Goal: Communication & Community: Answer question/provide support

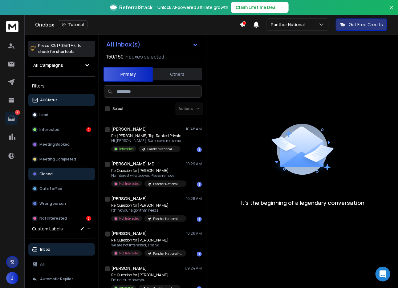
drag, startPoint x: 16, startPoint y: 207, endPoint x: 66, endPoint y: 167, distance: 64.2
click at [17, 205] on div "8 J" at bounding box center [12, 153] width 25 height 276
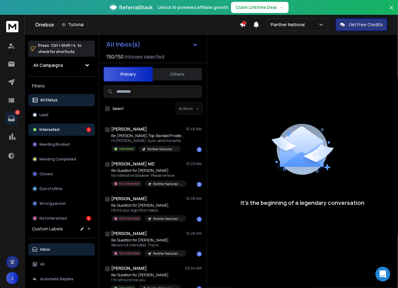
click at [68, 130] on button "Interested 2" at bounding box center [61, 129] width 67 height 12
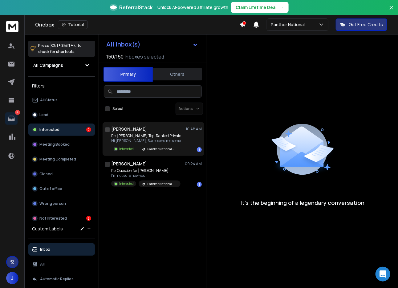
click at [176, 148] on p "Panther National - Main Campaign (SURGEONS- US)" at bounding box center [162, 149] width 30 height 5
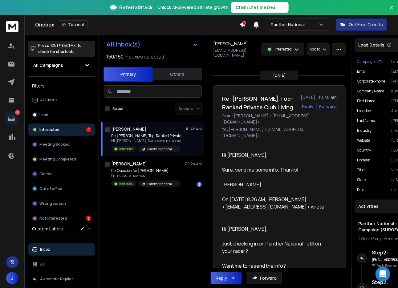
drag, startPoint x: 113, startPoint y: 282, endPoint x: 128, endPoint y: 257, distance: 29.1
click at [113, 282] on div "All Inbox(s) 150 / 150 Inboxes selected Primary Others Select Actions Robert Wo…" at bounding box center [153, 178] width 108 height 288
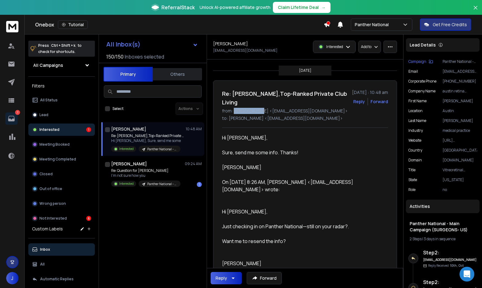
copy p "Robert Wong"
drag, startPoint x: 233, startPoint y: 111, endPoint x: 261, endPoint y: 109, distance: 27.8
click at [261, 109] on p "from: Robert Wong <rwong@austinretina.com>" at bounding box center [305, 111] width 166 height 6
copy p "Robert Wong"
click at [397, 72] on p "rwong@austinretina.com" at bounding box center [459, 71] width 34 height 5
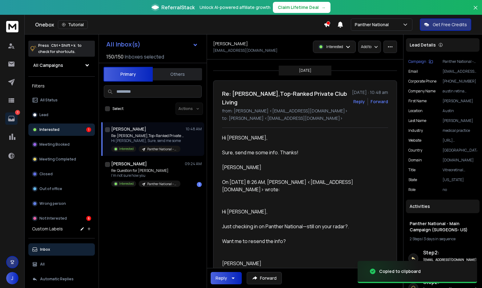
click at [397, 79] on p "+1 512-451-0103" at bounding box center [459, 81] width 34 height 5
click at [337, 179] on blockquote "On Oct 10, 2025, at 8:26 AM, Jonas Mikals <jonasmikals@panthernationalpalmbeach…" at bounding box center [302, 189] width 161 height 22
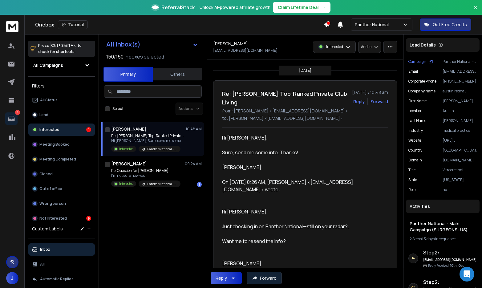
click at [261, 277] on button "Forward" at bounding box center [264, 278] width 35 height 12
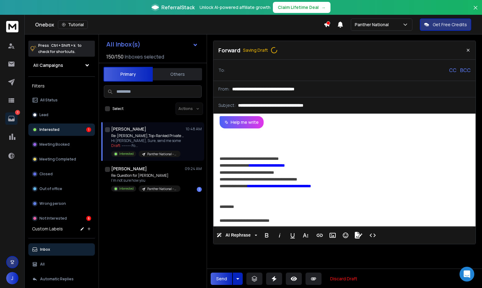
click at [245, 71] on input at bounding box center [249, 70] width 43 height 11
paste input "**********"
type input "**********"
click at [231, 143] on div at bounding box center [345, 144] width 250 height 7
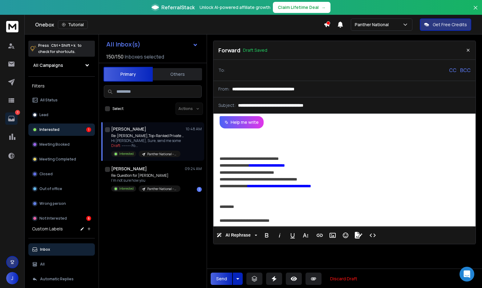
scroll to position [0, 0]
click at [230, 139] on div at bounding box center [345, 138] width 250 height 7
click at [271, 170] on p "**********" at bounding box center [341, 172] width 242 height 7
click at [281, 172] on p "**********" at bounding box center [341, 172] width 242 height 7
click at [221, 280] on button "Send" at bounding box center [222, 278] width 22 height 12
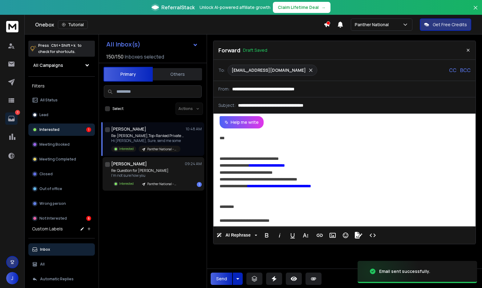
click at [143, 167] on div "Mark Spivey 09:24 AM Re: Question for Mark I’m not sure how you Interested Pant…" at bounding box center [156, 174] width 91 height 26
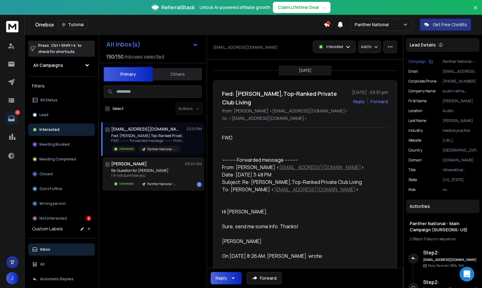
click at [135, 165] on h1 "Mark Spivey" at bounding box center [129, 164] width 36 height 6
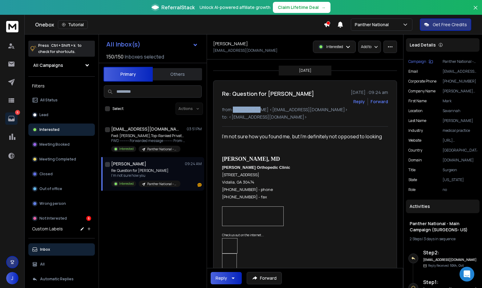
copy p "Mark Spive"
drag, startPoint x: 233, startPoint y: 107, endPoint x: 256, endPoint y: 108, distance: 22.8
click at [256, 108] on p "from: Mark Spivey <markspivey@spiveyortho.com>" at bounding box center [305, 110] width 166 height 6
copy p "from: Mark Spivey"
copy p "rk Spivey"
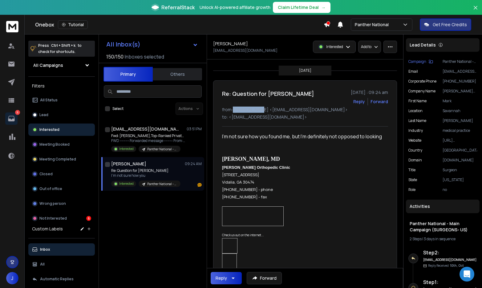
copy p "Mark Spivey"
drag, startPoint x: 257, startPoint y: 110, endPoint x: 186, endPoint y: 109, distance: 70.8
click at [233, 108] on p "from: Mark Spivey <markspivey@spiveyortho.com>" at bounding box center [305, 110] width 166 height 6
click at [397, 74] on div "Campaign Panther National - Main Campaign (SURGEONS- US) Email markspivey@spive…" at bounding box center [443, 126] width 74 height 148
click at [397, 71] on p "markspivey@spiveyortho.com" at bounding box center [459, 71] width 34 height 5
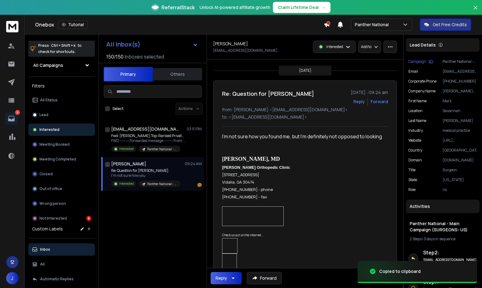
click at [397, 79] on p "+1 912-537-4411" at bounding box center [459, 81] width 34 height 5
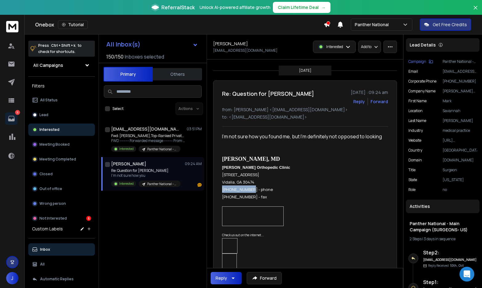
copy font "(888)537-4411"
drag, startPoint x: 220, startPoint y: 196, endPoint x: 248, endPoint y: 196, distance: 27.7
drag, startPoint x: 351, startPoint y: 202, endPoint x: 284, endPoint y: 218, distance: 69.3
click at [351, 200] on div "(912)538-8485 - fax" at bounding box center [302, 196] width 161 height 7
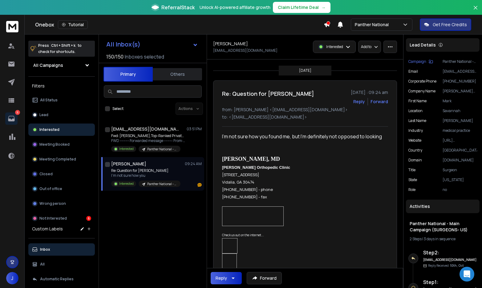
click at [222, 279] on div "Reply" at bounding box center [221, 278] width 11 height 6
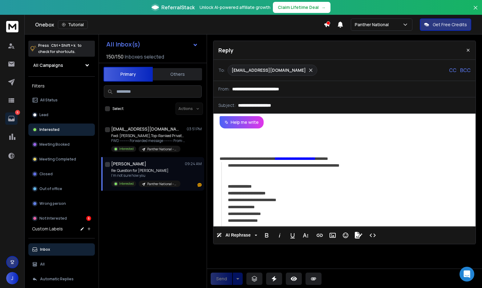
click at [148, 169] on p "Re: Question for Mark" at bounding box center [145, 170] width 69 height 5
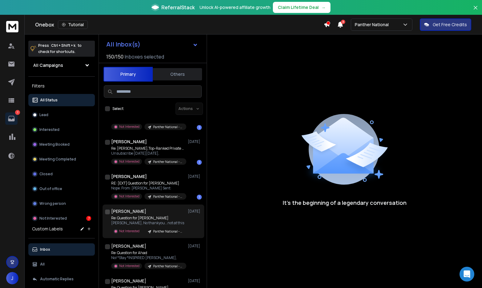
scroll to position [423, 0]
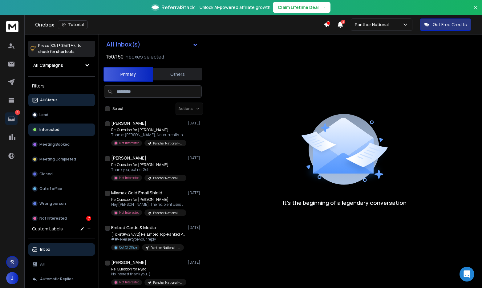
click at [44, 128] on p "Interested" at bounding box center [49, 129] width 20 height 5
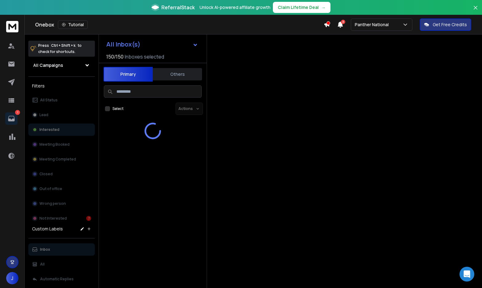
scroll to position [0, 0]
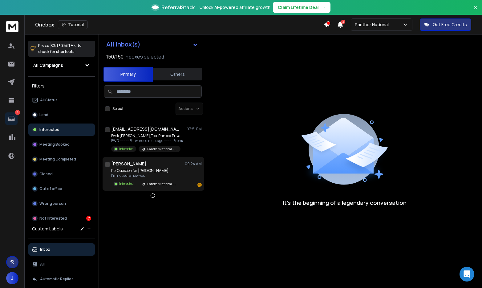
click at [149, 168] on p "Re: Question for Mark" at bounding box center [145, 170] width 69 height 5
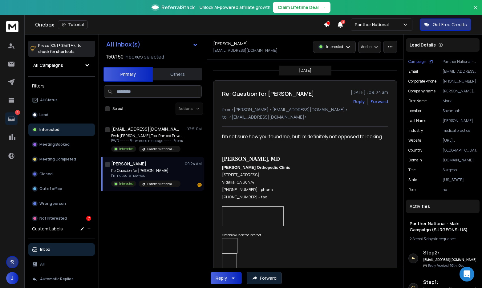
click at [265, 273] on button "Forward" at bounding box center [264, 278] width 35 height 12
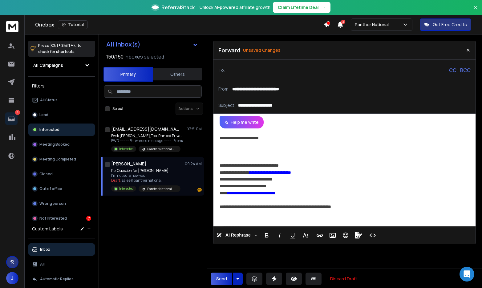
click at [250, 73] on input at bounding box center [249, 70] width 43 height 11
paste input "**********"
type input "**********"
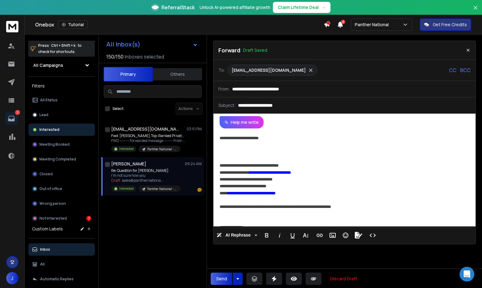
click at [229, 140] on div "**********" at bounding box center [341, 138] width 242 height 7
click at [217, 136] on div "**********" at bounding box center [344, 177] width 262 height 98
click at [230, 153] on div at bounding box center [345, 151] width 250 height 7
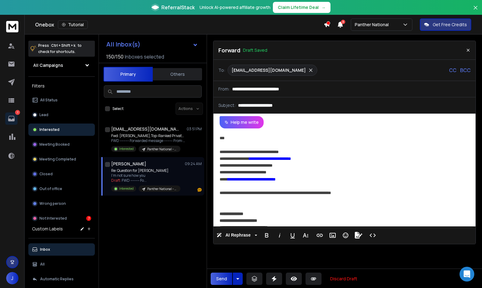
click at [216, 280] on button "Send" at bounding box center [222, 278] width 22 height 12
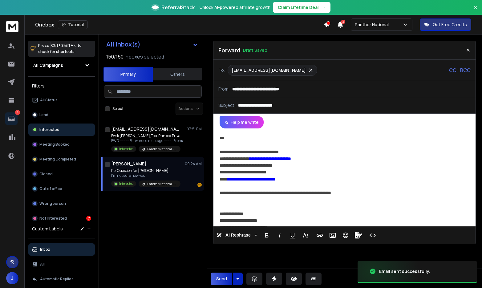
click at [403, 150] on p "**********" at bounding box center [341, 151] width 242 height 7
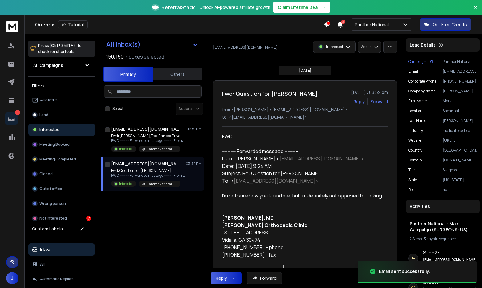
drag, startPoint x: 357, startPoint y: 130, endPoint x: 398, endPoint y: 38, distance: 100.4
click at [391, 26] on p "Panther National" at bounding box center [373, 25] width 36 height 6
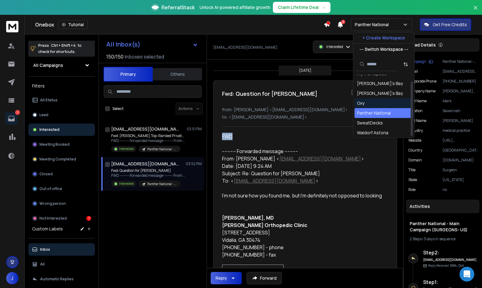
scroll to position [7, 0]
click at [376, 133] on div "Waldorf Astoria" at bounding box center [372, 132] width 31 height 6
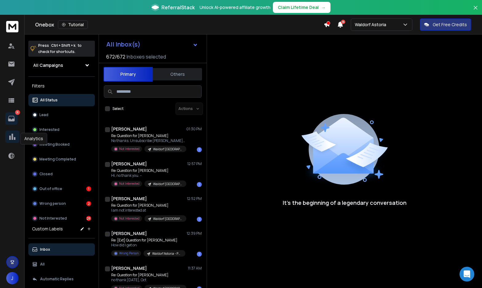
click at [10, 140] on icon at bounding box center [12, 137] width 6 height 6
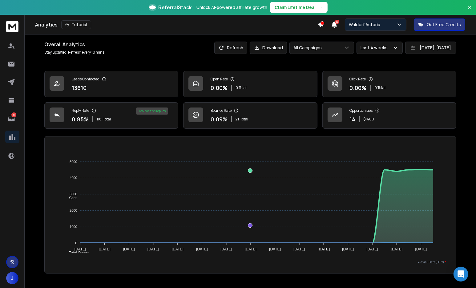
click at [365, 24] on p "Waldorf Astoria" at bounding box center [366, 25] width 34 height 6
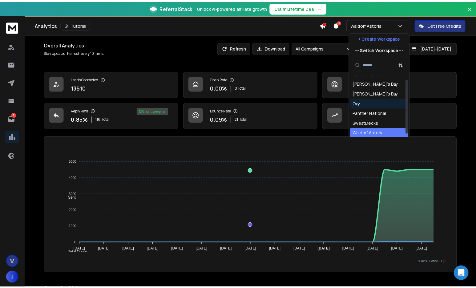
scroll to position [7, 0]
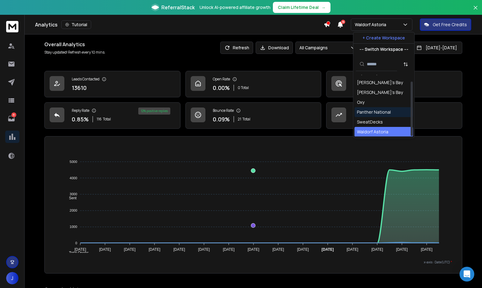
click at [364, 113] on div "Panther National" at bounding box center [374, 112] width 34 height 6
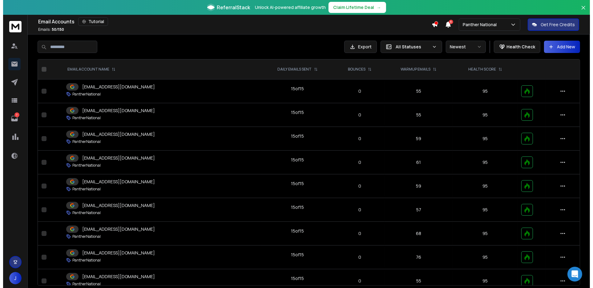
scroll to position [4, 0]
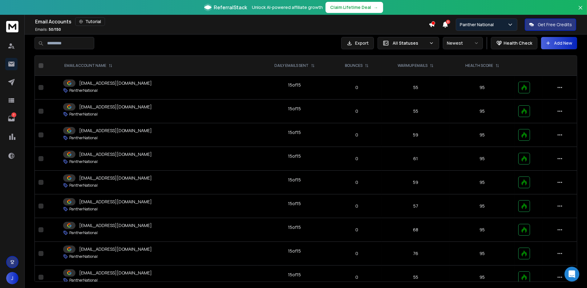
click at [499, 26] on div "Panther National" at bounding box center [487, 25] width 54 height 6
